Goal: Task Accomplishment & Management: Manage account settings

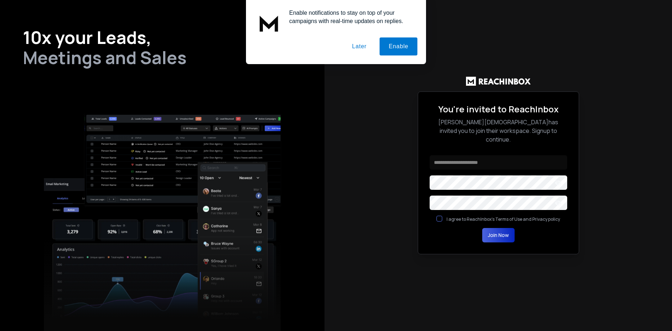
click at [358, 44] on button "Later" at bounding box center [359, 46] width 32 height 18
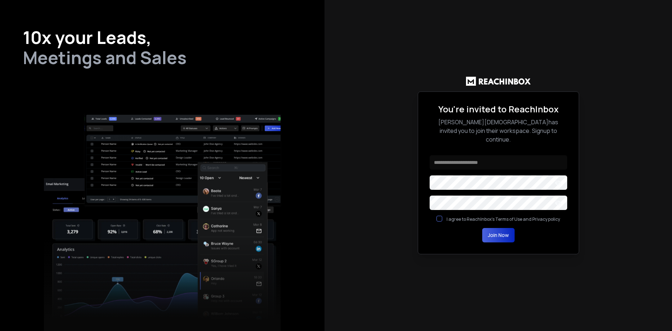
click at [440, 216] on button "I agree to ReachInbox's Terms of Use and Privacy policy" at bounding box center [439, 219] width 6 height 6
click at [506, 233] on button "Join Now" at bounding box center [498, 235] width 32 height 14
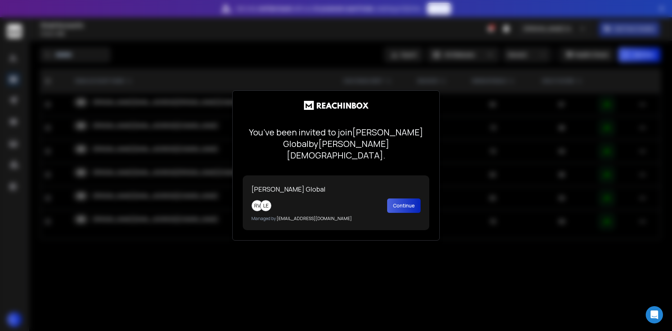
click at [401, 199] on button "Continue" at bounding box center [403, 205] width 33 height 14
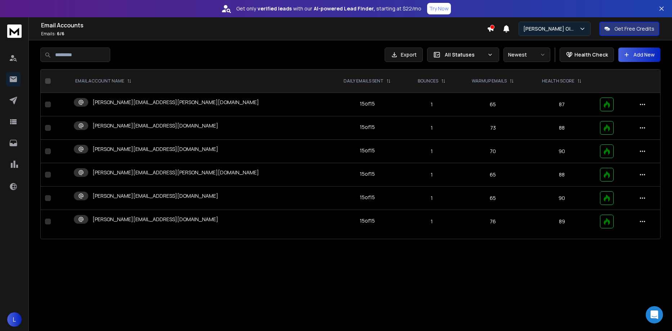
click at [585, 30] on icon "button" at bounding box center [582, 28] width 7 height 7
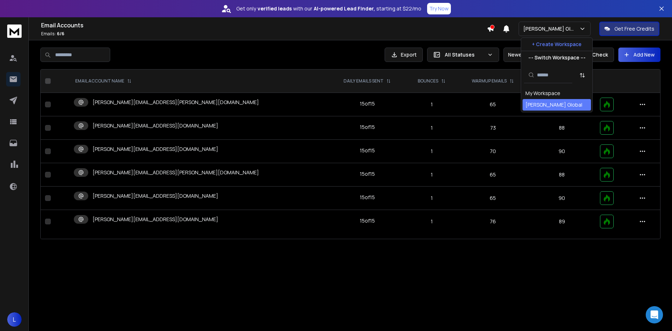
click at [534, 105] on div "[PERSON_NAME] Global" at bounding box center [553, 104] width 57 height 7
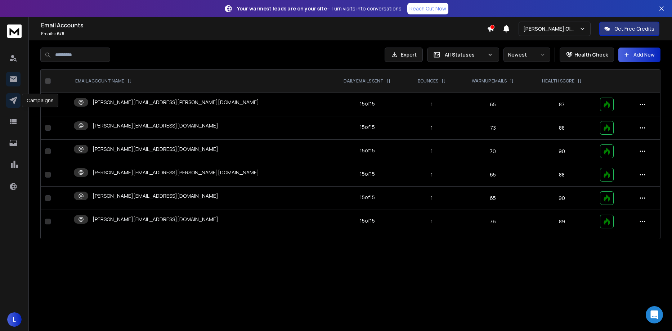
click at [10, 101] on icon at bounding box center [13, 100] width 9 height 9
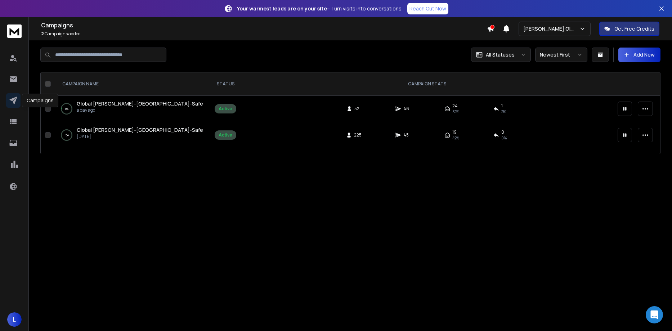
click at [114, 110] on p "a day ago" at bounding box center [140, 110] width 126 height 6
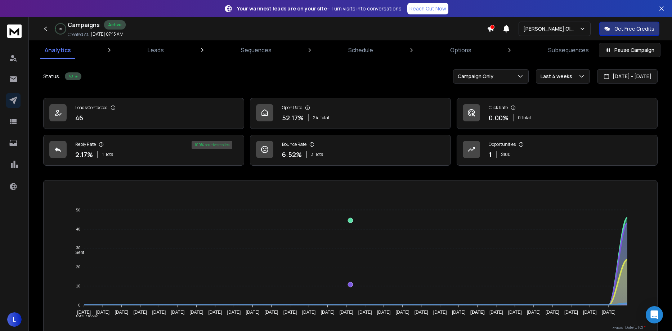
scroll to position [22, 0]
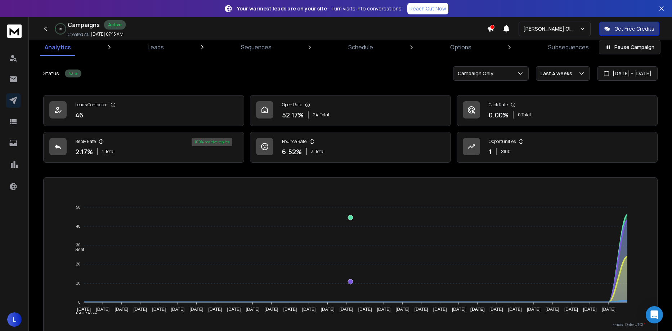
click at [492, 148] on div "1 $ 100" at bounding box center [505, 151] width 35 height 10
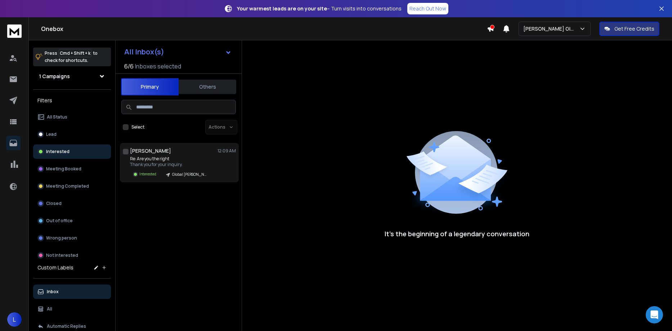
click at [180, 154] on div "[PERSON_NAME] 12:09 AM" at bounding box center [183, 150] width 106 height 7
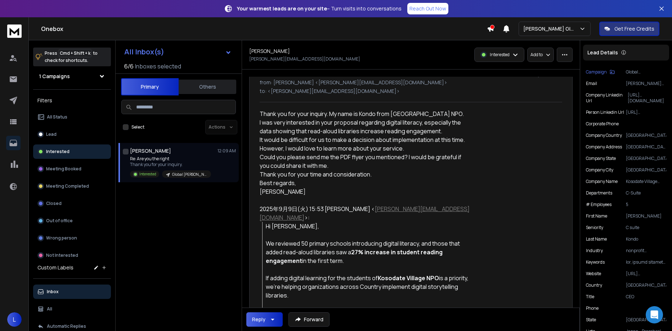
scroll to position [46, 0]
click at [71, 167] on p "Meeting Booked" at bounding box center [63, 169] width 35 height 6
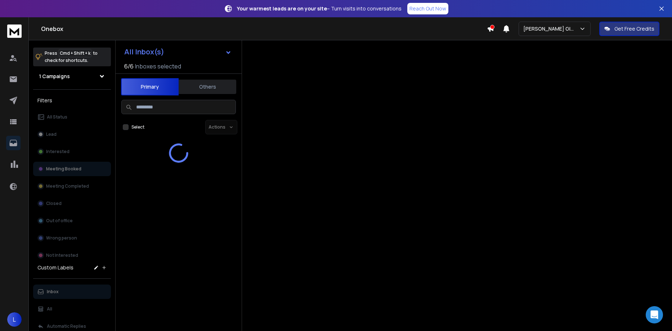
scroll to position [0, 0]
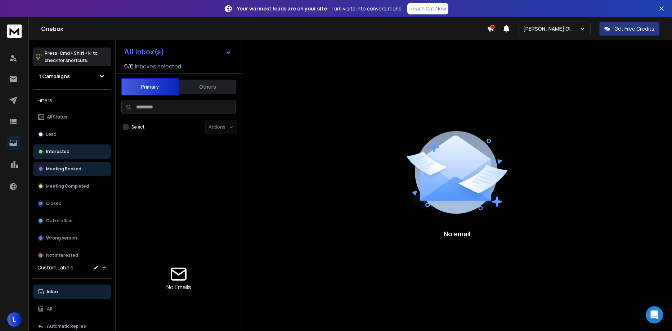
click at [66, 152] on p "Interested" at bounding box center [57, 152] width 23 height 6
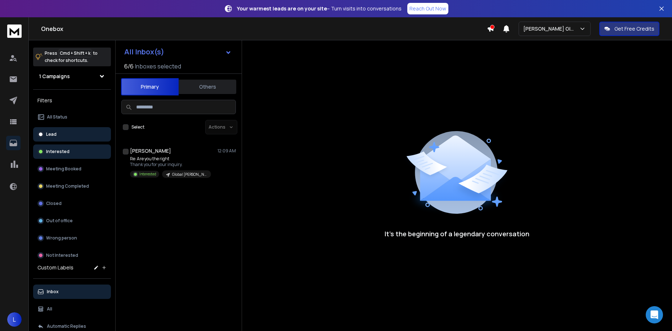
click at [61, 136] on button "Lead" at bounding box center [72, 134] width 78 height 14
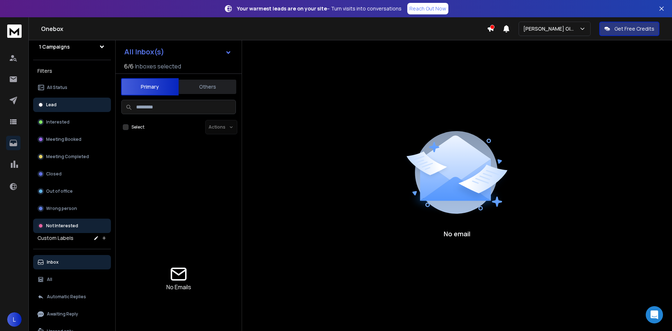
scroll to position [44, 0]
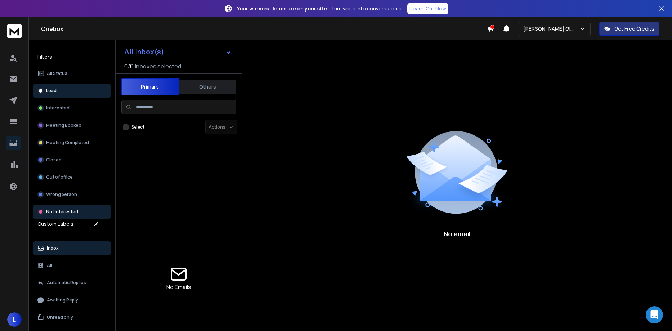
click at [59, 212] on p "Not Interested" at bounding box center [62, 212] width 32 height 6
click at [17, 123] on icon at bounding box center [13, 121] width 9 height 9
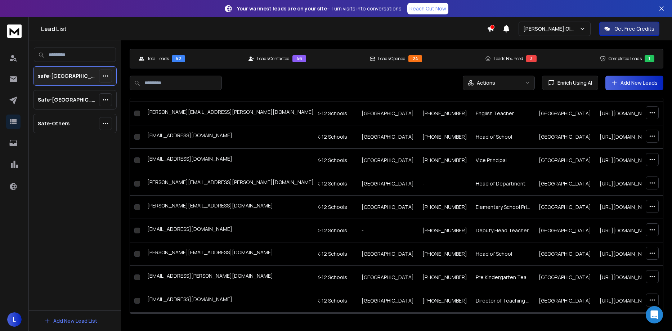
scroll to position [160, 0]
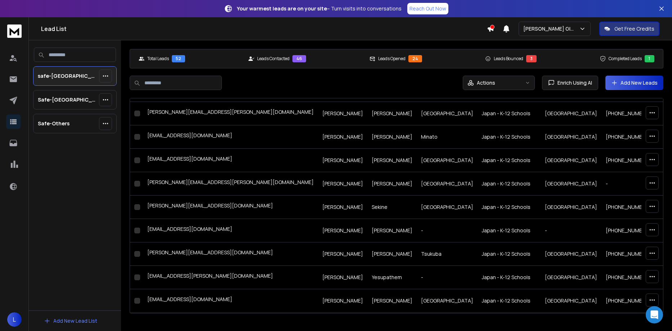
click at [71, 101] on p "Safe-[GEOGRAPHIC_DATA]" at bounding box center [67, 99] width 58 height 7
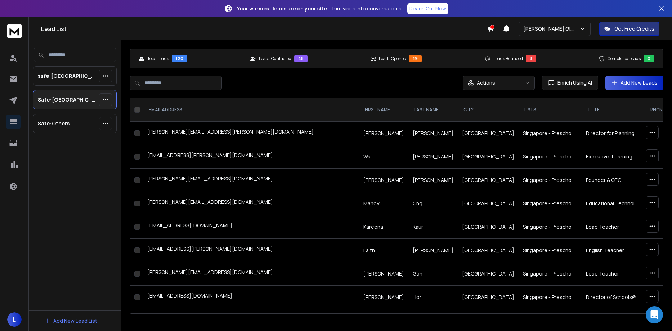
click at [498, 59] on p "Leads Bounced" at bounding box center [508, 59] width 30 height 6
drag, startPoint x: 530, startPoint y: 59, endPoint x: 522, endPoint y: 58, distance: 8.3
click at [530, 59] on div "3" at bounding box center [530, 58] width 10 height 7
click at [62, 74] on p "safe-[GEOGRAPHIC_DATA]" at bounding box center [67, 75] width 58 height 7
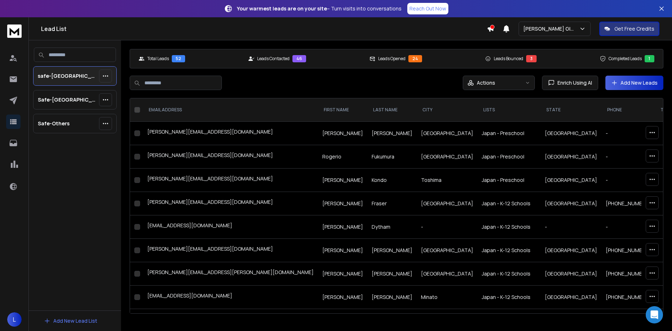
click at [73, 100] on p "Safe-[GEOGRAPHIC_DATA]" at bounding box center [67, 99] width 58 height 7
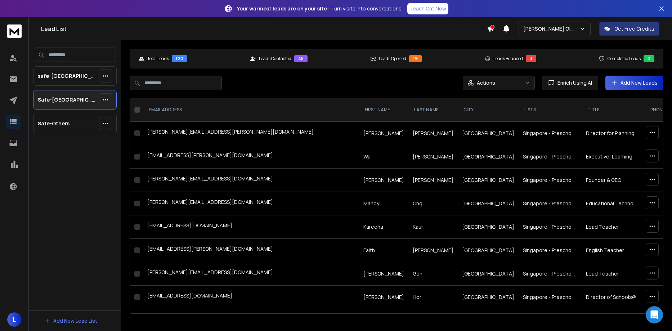
click at [67, 78] on div "safe-[GEOGRAPHIC_DATA]" at bounding box center [74, 75] width 83 height 19
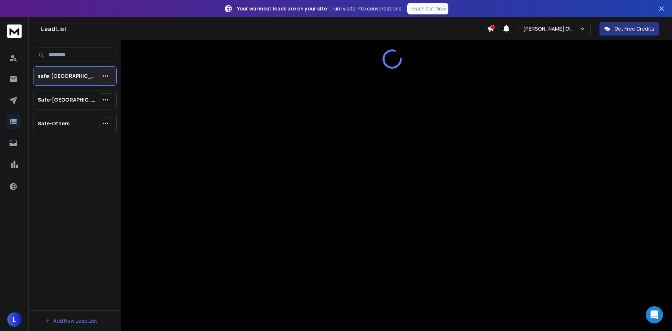
click at [74, 133] on div "Safe-Others" at bounding box center [74, 123] width 83 height 19
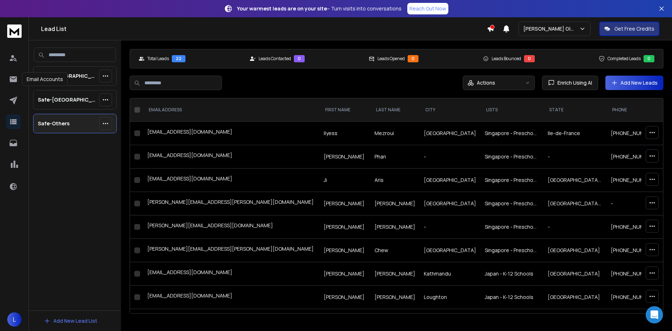
click at [57, 74] on div "Email Accounts" at bounding box center [45, 79] width 46 height 14
click at [53, 77] on div "Email Accounts" at bounding box center [45, 79] width 46 height 14
